Goal: Task Accomplishment & Management: Manage account settings

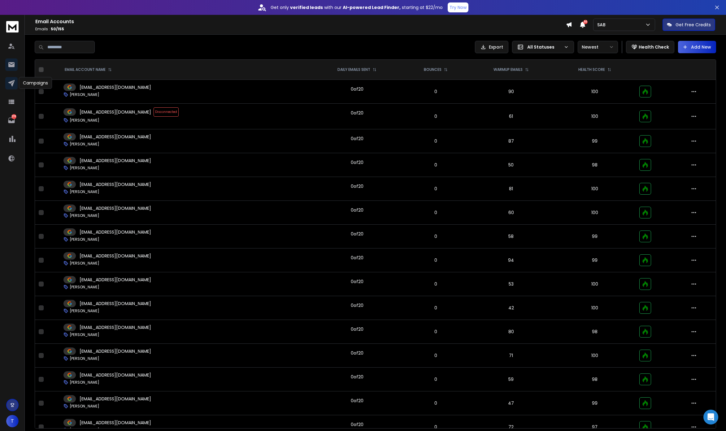
click at [11, 85] on icon at bounding box center [11, 83] width 6 height 6
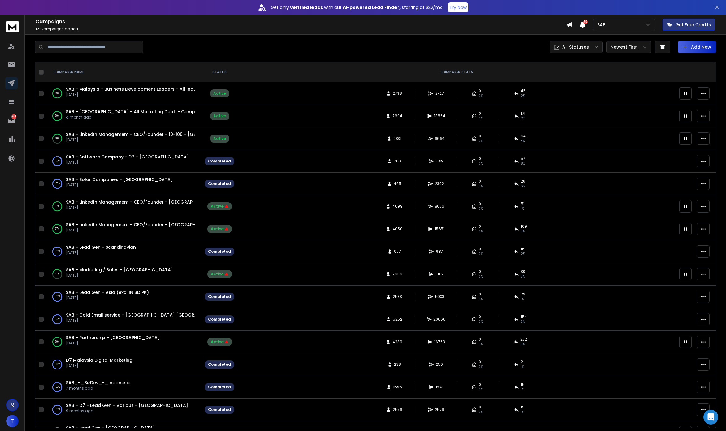
click at [110, 89] on span "SAB - Malaysia - Business Development Leaders - All Industry" at bounding box center [135, 89] width 139 height 6
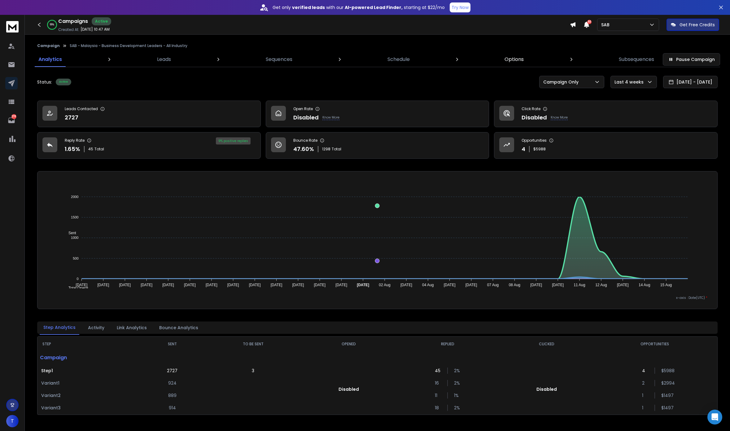
click at [515, 60] on p "Options" at bounding box center [513, 59] width 19 height 7
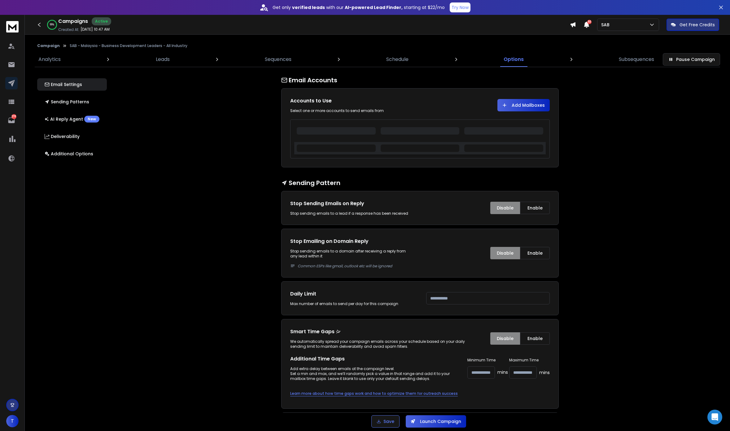
select select "*"
type input "****"
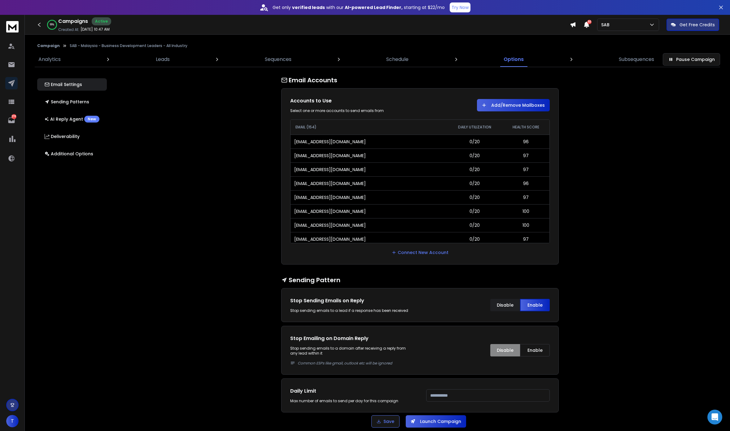
click at [249, 127] on div "Email Accounts Accounts to Use Select one or more accounts to send emails from …" at bounding box center [423, 244] width 613 height 337
click at [11, 84] on icon at bounding box center [11, 83] width 7 height 7
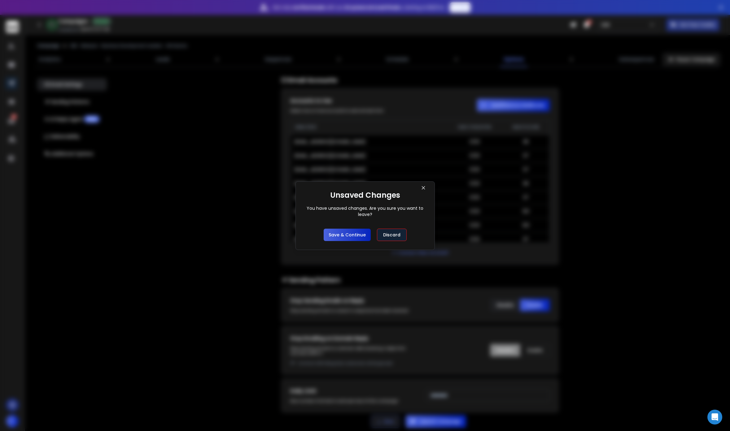
click at [399, 236] on button "Discard" at bounding box center [392, 235] width 30 height 12
